Goal: Information Seeking & Learning: Check status

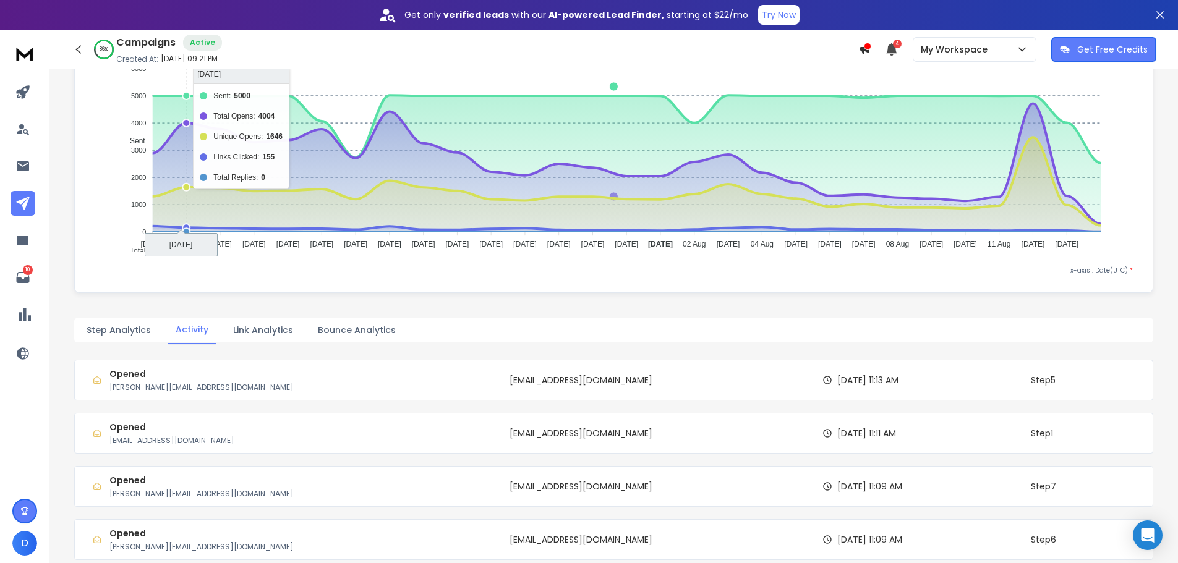
scroll to position [302, 0]
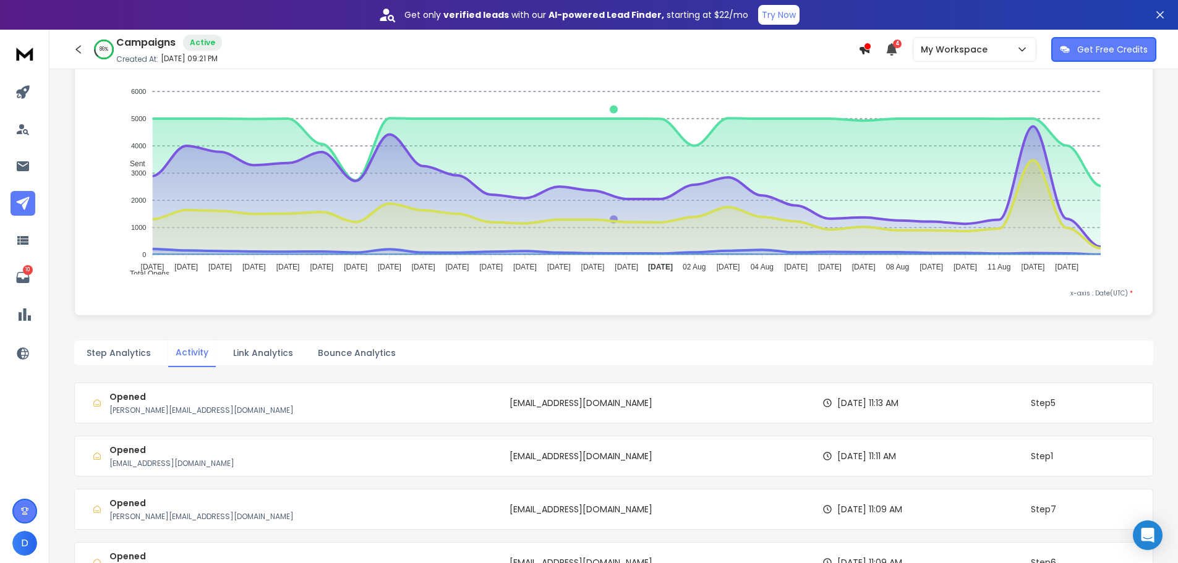
click at [138, 354] on button "Step Analytics" at bounding box center [118, 352] width 79 height 27
click at [189, 360] on button "Activity" at bounding box center [192, 353] width 48 height 28
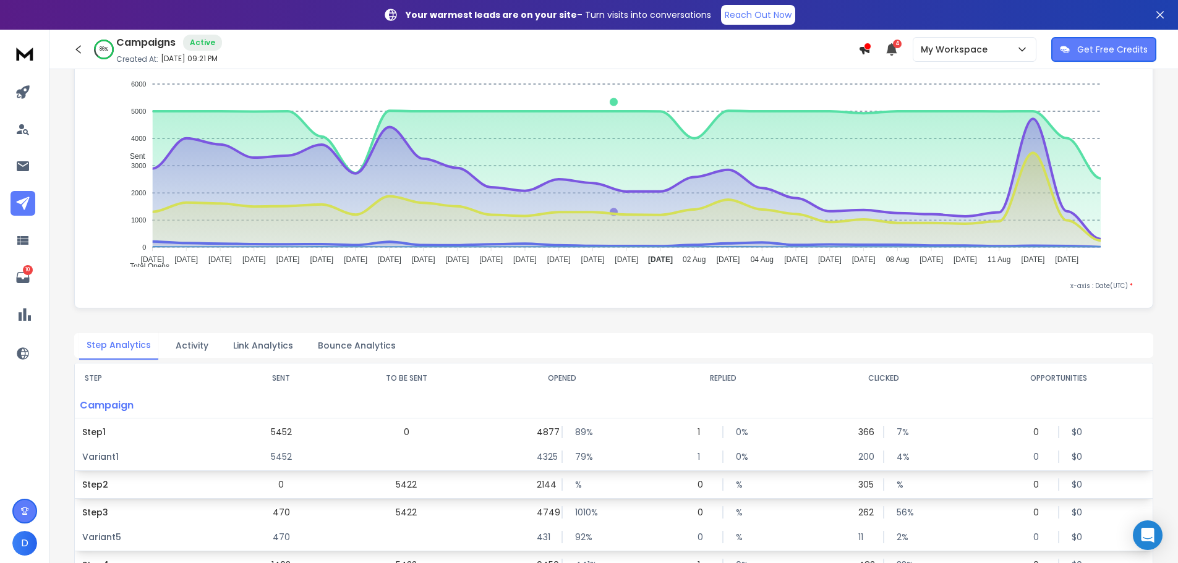
scroll to position [240, 0]
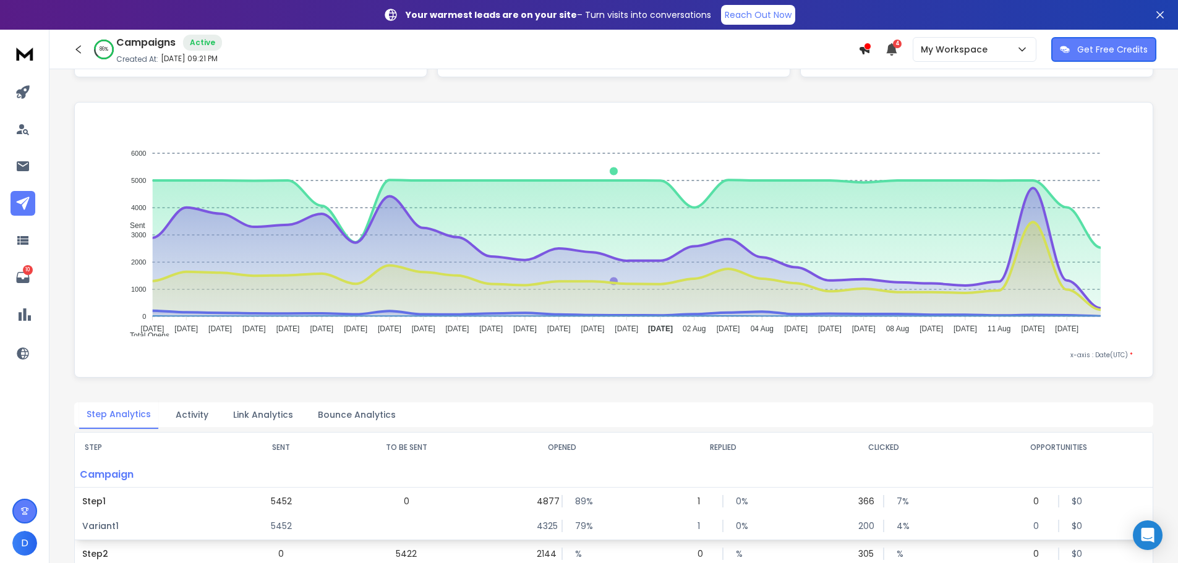
click at [189, 357] on div "Leads Contacted 5452 Open Rate - 21964 Total Click Rate 43.82 % 2389 Total Repl…" at bounding box center [613, 485] width 1079 height 1048
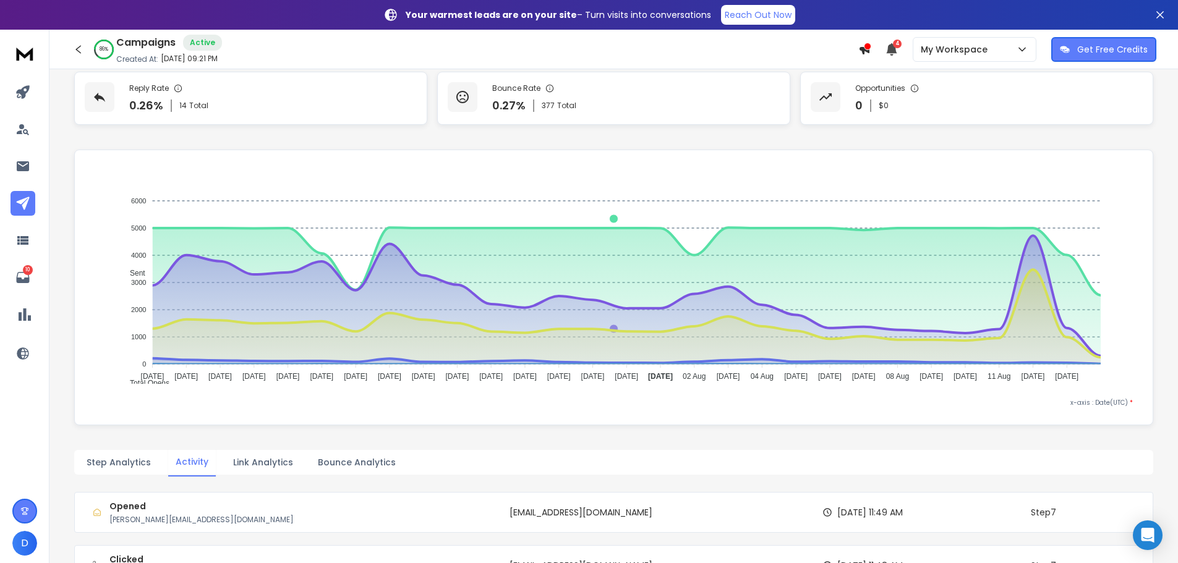
scroll to position [116, 0]
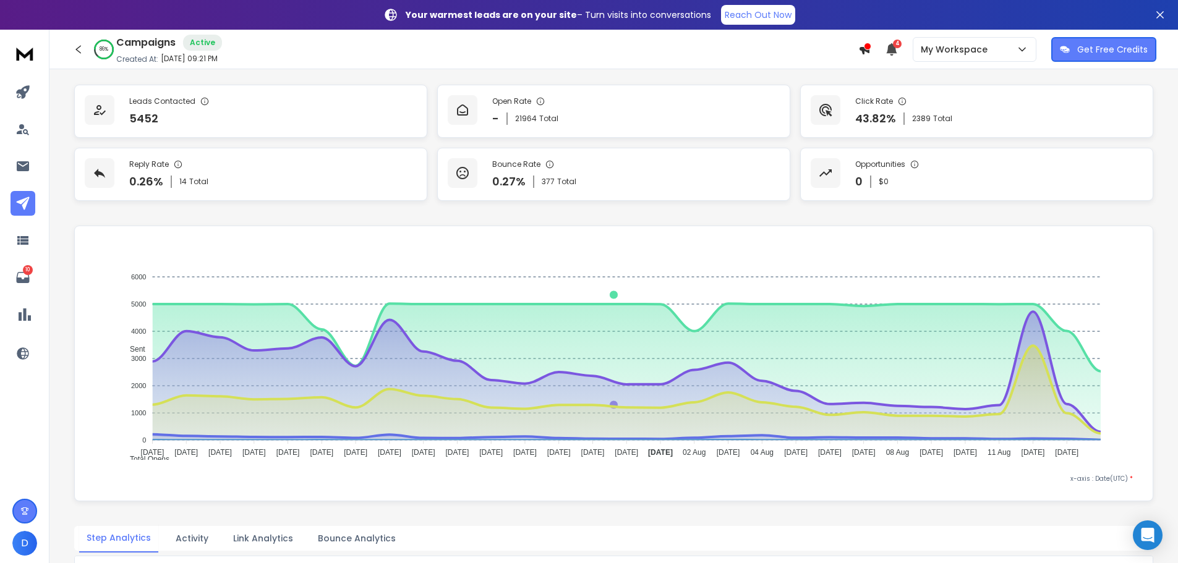
click at [96, 530] on button "Step Analytics" at bounding box center [118, 538] width 79 height 28
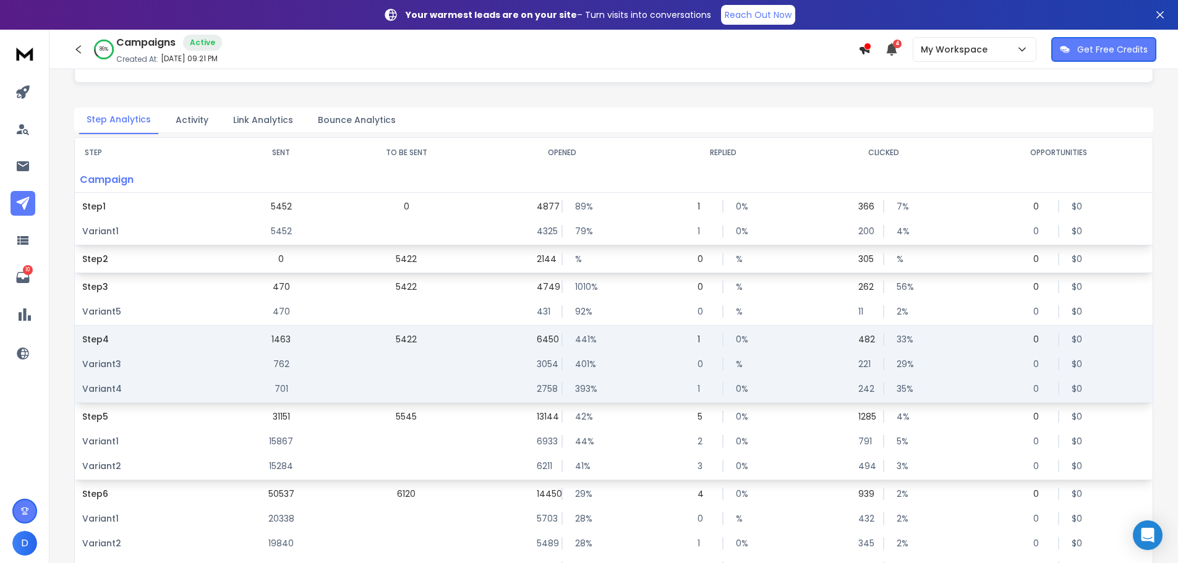
scroll to position [549, 0]
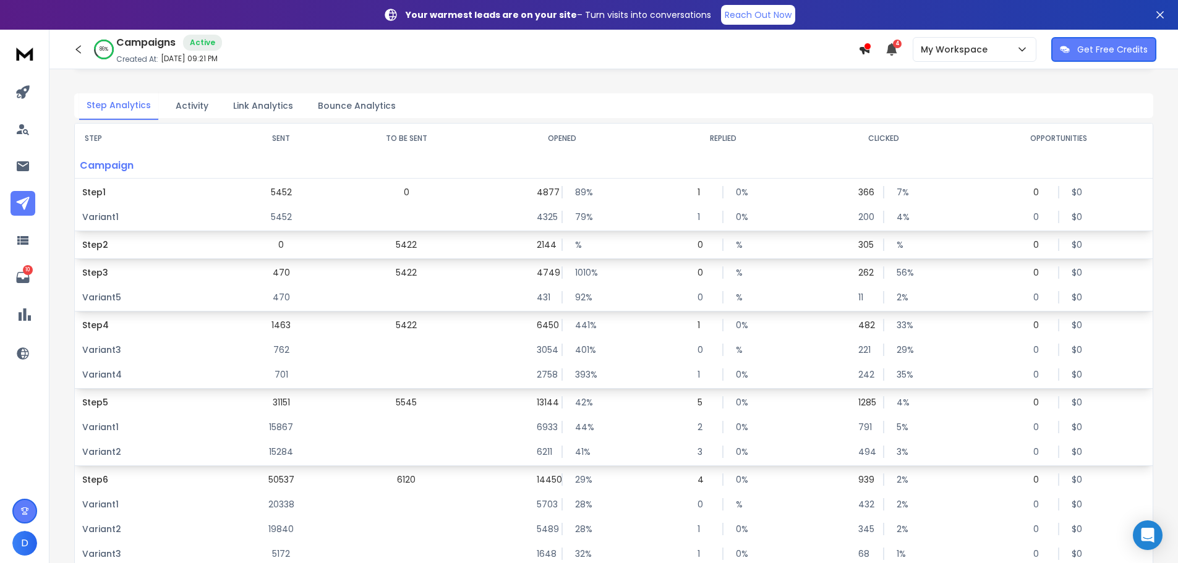
click at [192, 113] on button "Activity" at bounding box center [192, 105] width 48 height 27
